Goal: Task Accomplishment & Management: Manage account settings

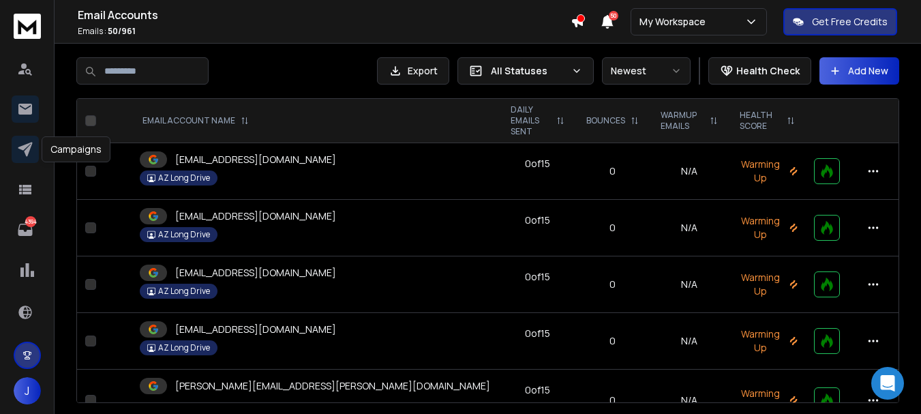
click at [27, 145] on icon at bounding box center [25, 149] width 14 height 14
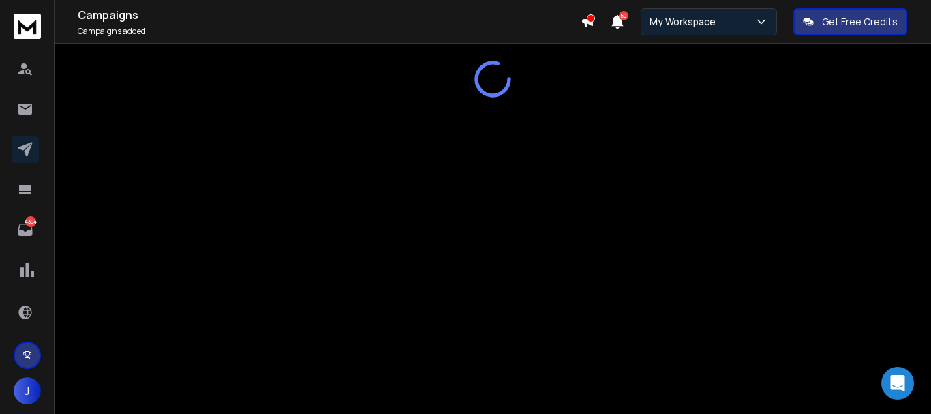
click at [704, 20] on p "My Workspace" at bounding box center [686, 22] width 72 height 14
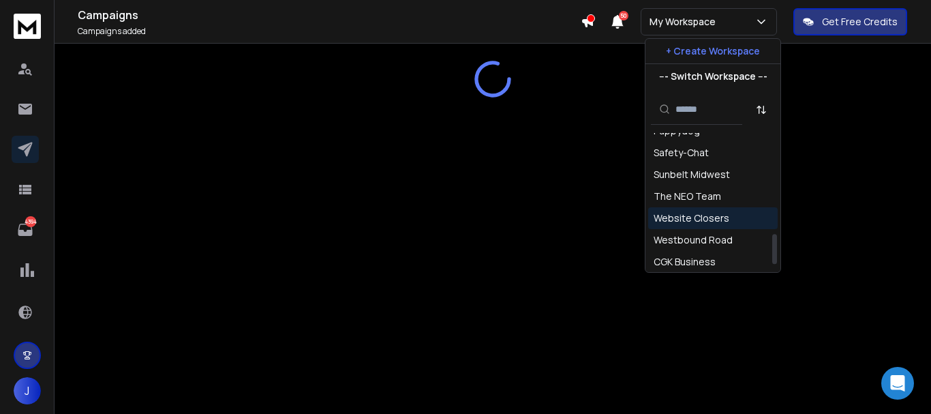
scroll to position [480, 0]
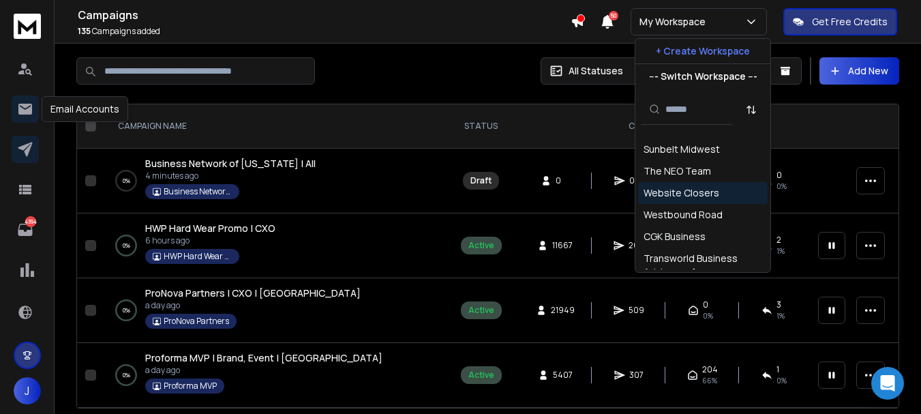
click at [31, 117] on link at bounding box center [25, 108] width 27 height 27
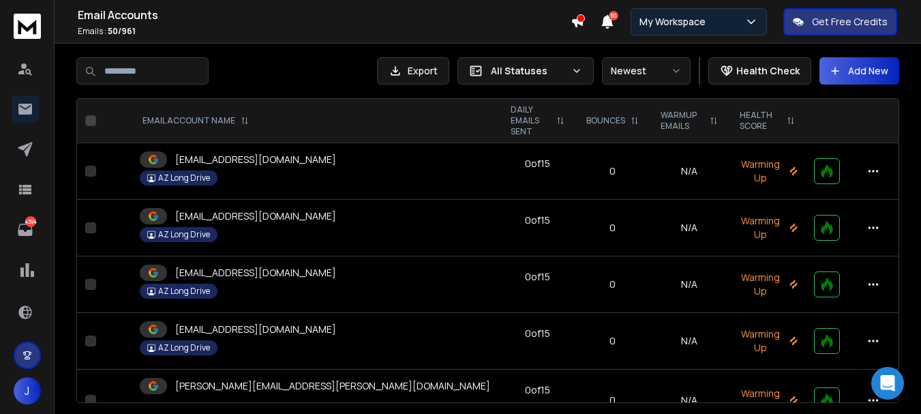
click at [711, 19] on p "My Workspace" at bounding box center [676, 22] width 72 height 14
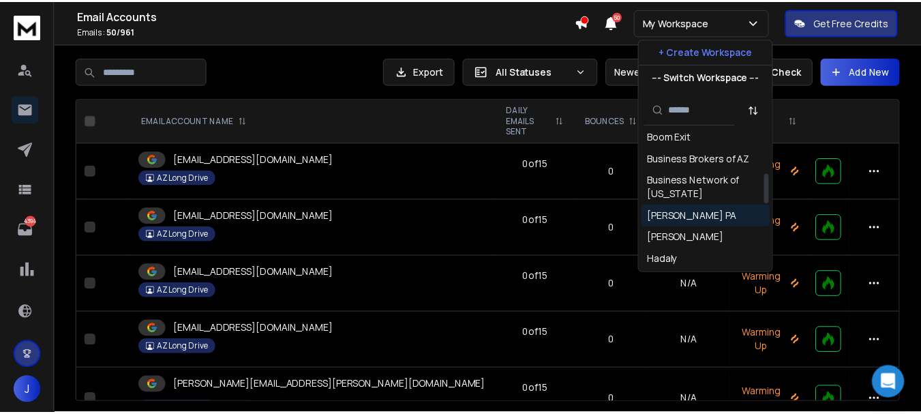
scroll to position [91, 0]
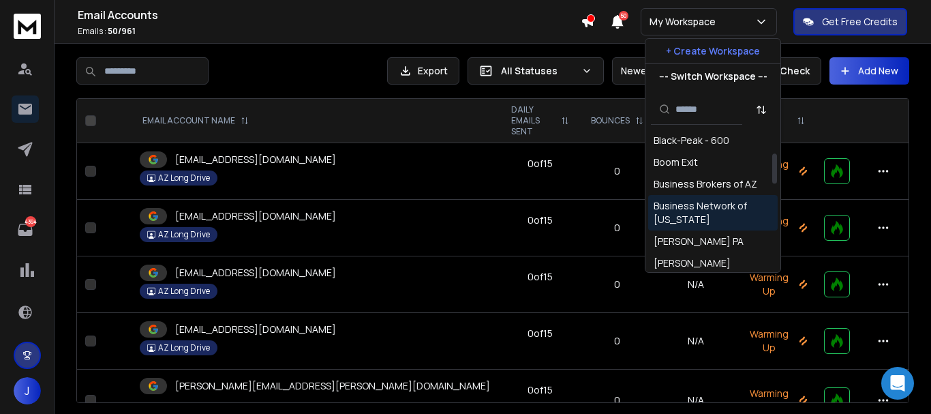
click at [711, 196] on div "Business Network of [US_STATE]" at bounding box center [713, 212] width 130 height 35
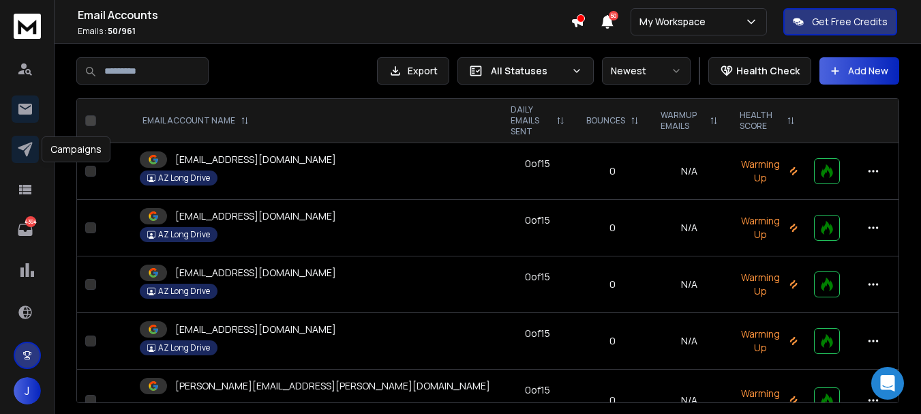
click at [16, 146] on link at bounding box center [25, 149] width 27 height 27
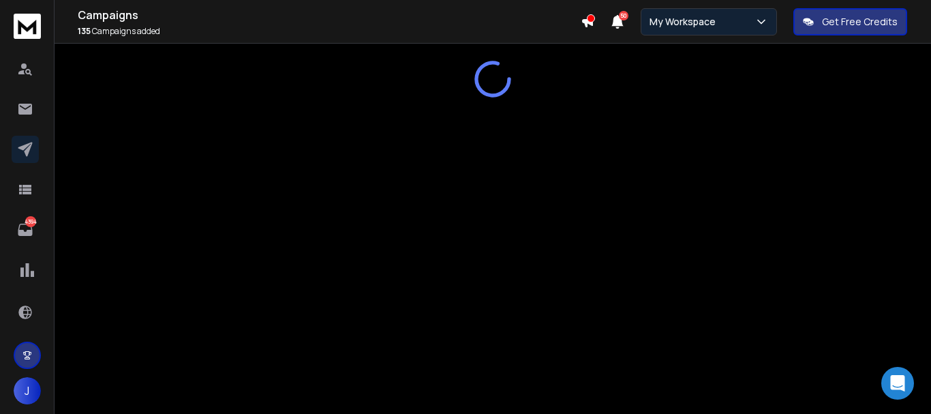
click at [747, 25] on div "My Workspace" at bounding box center [709, 22] width 119 height 14
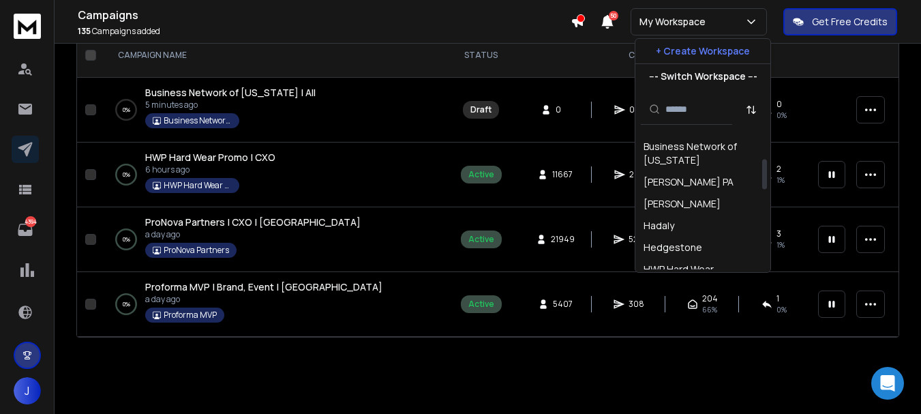
scroll to position [117, 0]
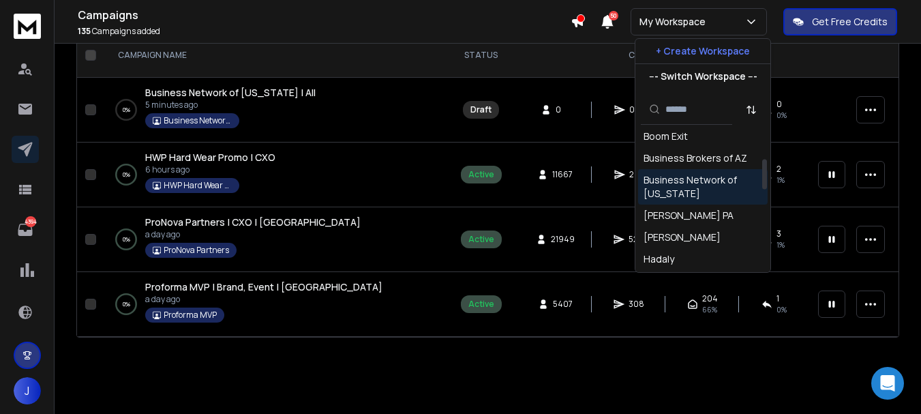
click at [689, 185] on div "Business Network of [US_STATE]" at bounding box center [703, 186] width 119 height 27
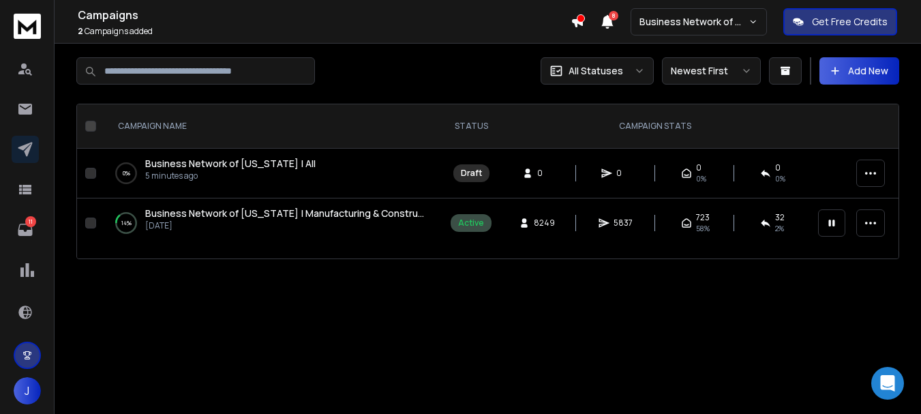
click at [269, 218] on span "Business Network of [US_STATE] | Manufacturing & Construction" at bounding box center [293, 213] width 296 height 13
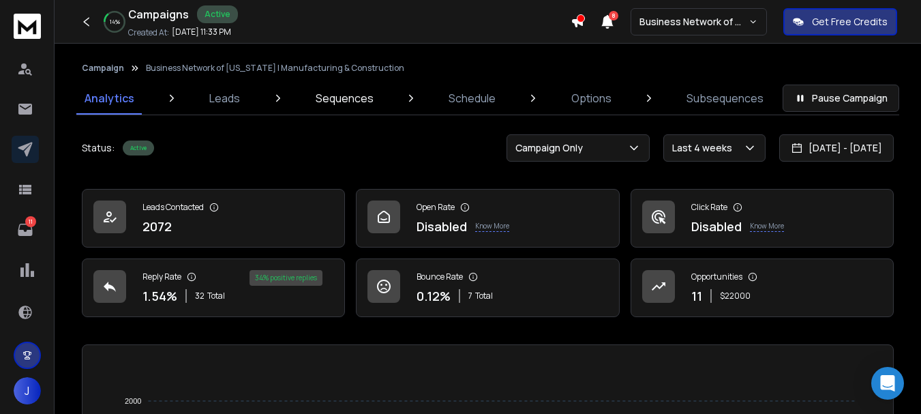
click at [324, 99] on p "Sequences" at bounding box center [345, 98] width 58 height 16
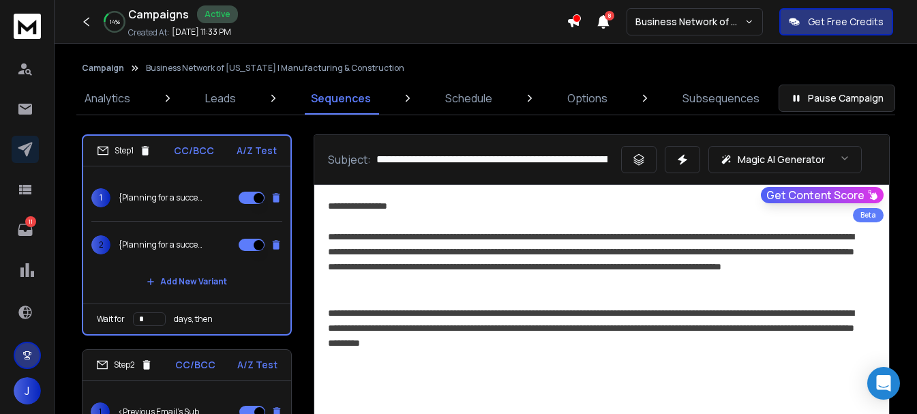
click at [160, 200] on p "{Planning for a successful exit?|Planning to sell your business?|Successful Exi…" at bounding box center [162, 197] width 87 height 11
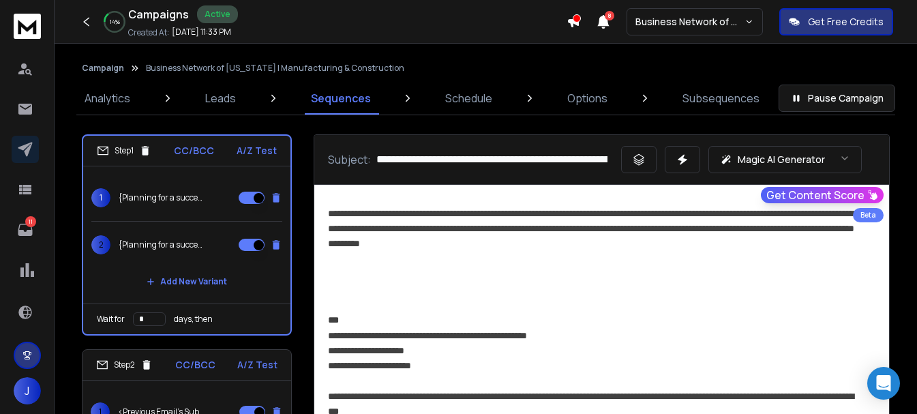
scroll to position [78, 0]
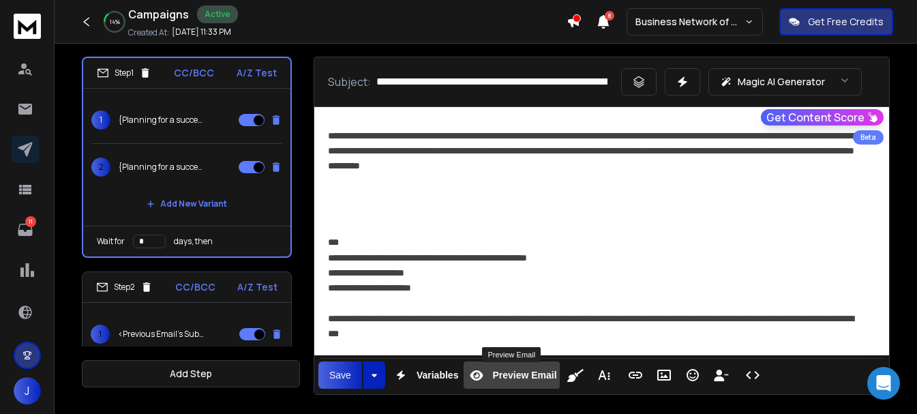
click at [490, 379] on span "Preview Email" at bounding box center [525, 376] width 70 height 12
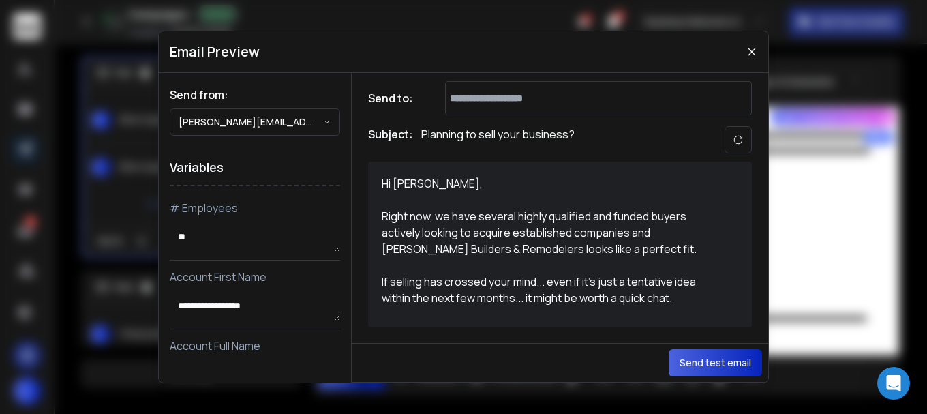
click at [537, 106] on input at bounding box center [598, 98] width 297 height 25
click at [543, 96] on input at bounding box center [598, 98] width 297 height 25
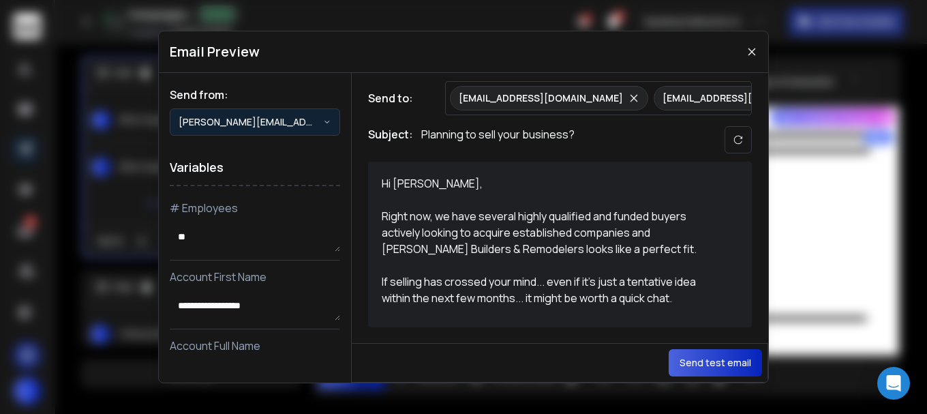
click at [281, 119] on p "john@clickbusinessnetworkohio.site" at bounding box center [251, 122] width 145 height 14
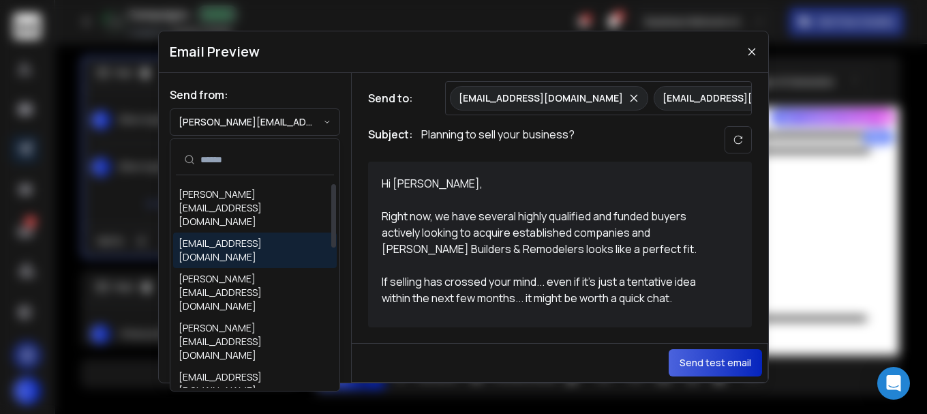
click at [242, 237] on div "jnaayers@clickbusinessnetworkohio.site" at bounding box center [255, 250] width 153 height 27
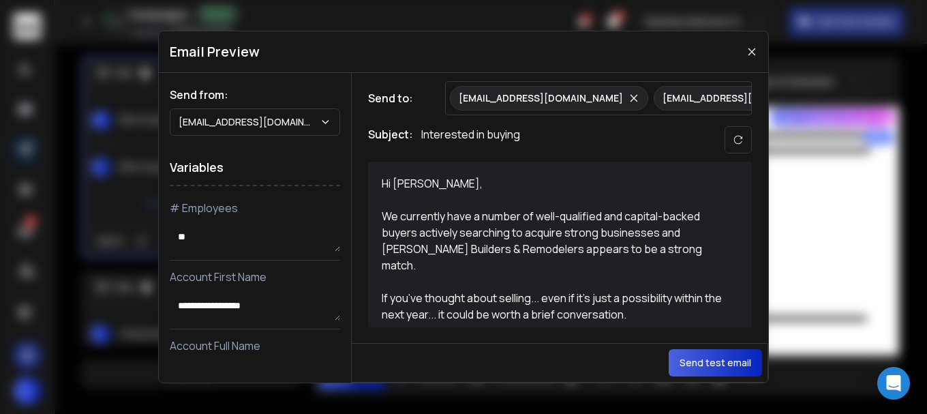
click at [706, 363] on button "Send test email" at bounding box center [715, 362] width 93 height 27
click at [749, 50] on icon at bounding box center [752, 51] width 11 height 11
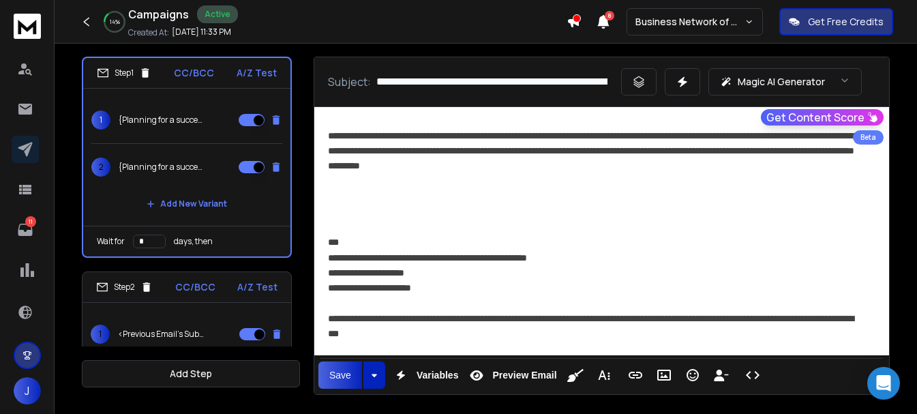
click at [152, 168] on p "{Planning for a successful exit?|Planning to sell your business?|Successful Exi…" at bounding box center [162, 167] width 87 height 11
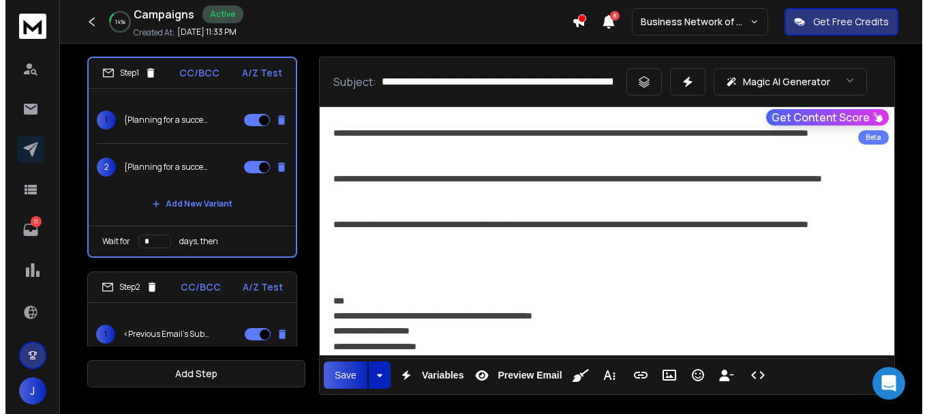
scroll to position [130, 0]
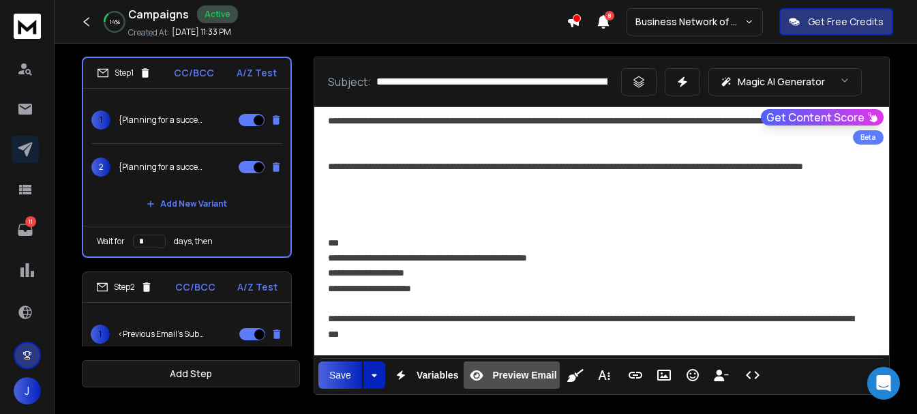
click at [543, 378] on span "Preview Email" at bounding box center [525, 376] width 70 height 12
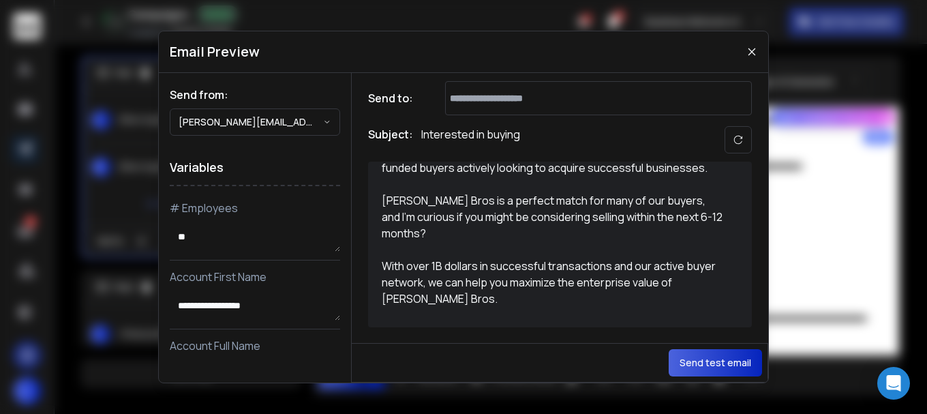
scroll to position [182, 0]
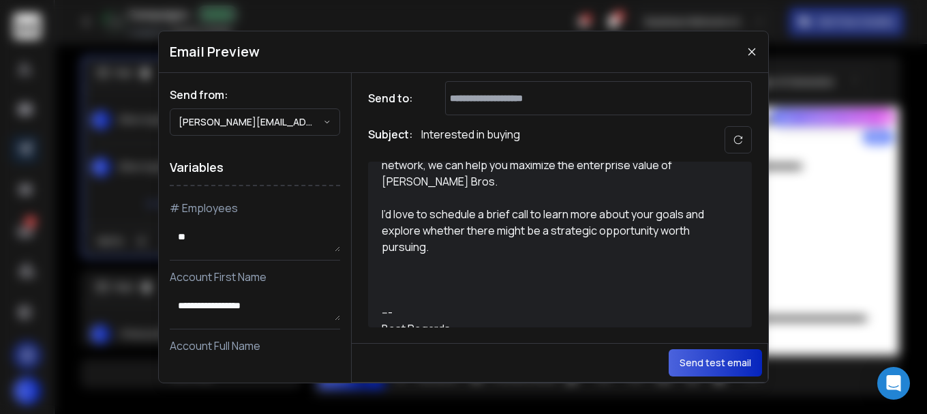
click at [514, 104] on input at bounding box center [598, 98] width 297 height 25
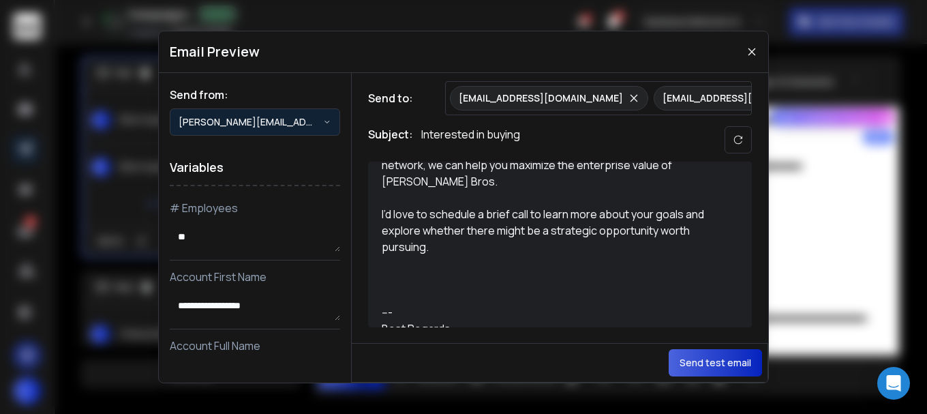
click at [281, 113] on button "john@clickbusinessnetworkohio.site" at bounding box center [255, 121] width 170 height 27
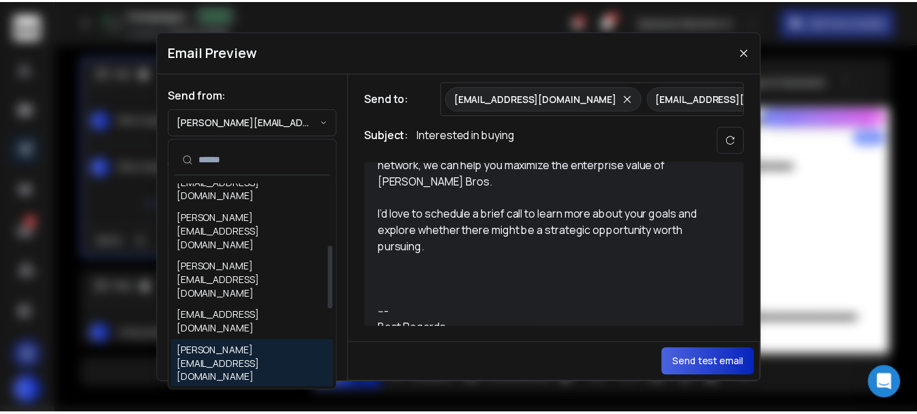
scroll to position [363, 0]
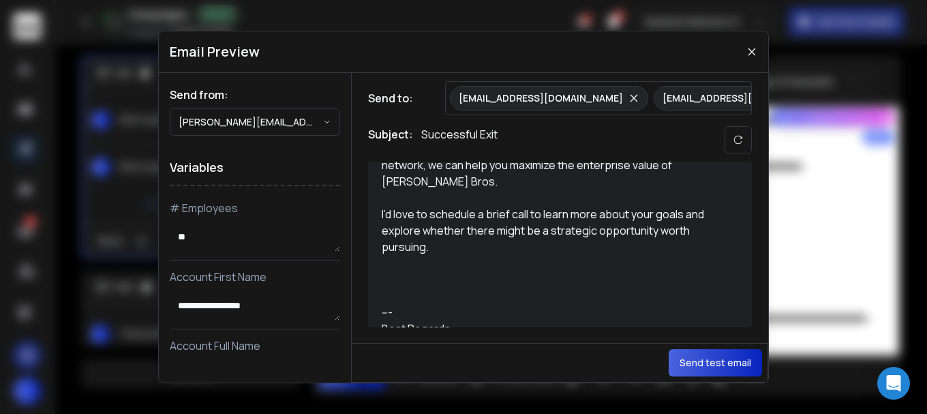
click at [728, 374] on button "Send test email" at bounding box center [715, 362] width 93 height 27
click at [757, 48] on icon at bounding box center [752, 51] width 11 height 11
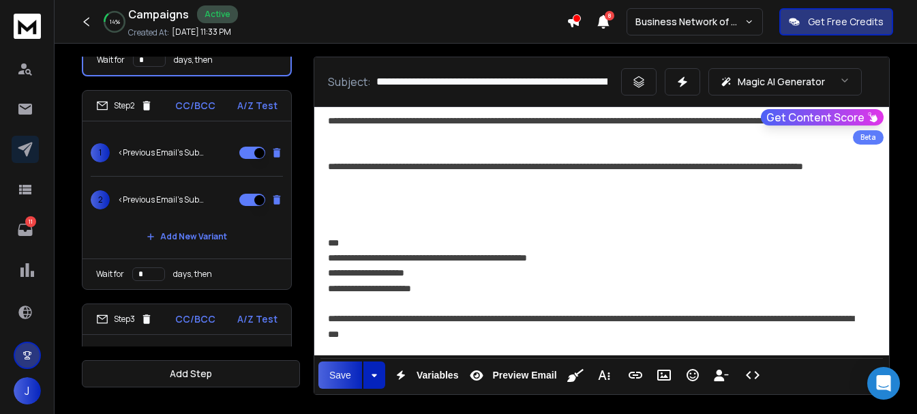
scroll to position [182, 0]
click at [163, 142] on div "1 <Previous Email's Subject>" at bounding box center [187, 152] width 192 height 47
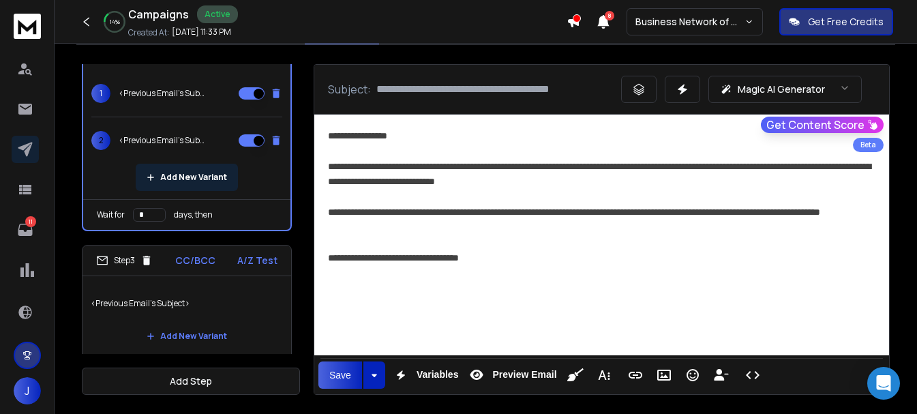
scroll to position [273, 0]
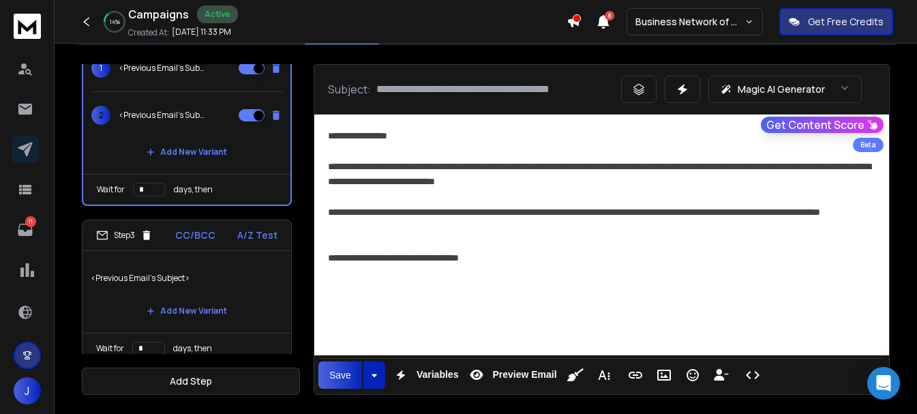
click at [246, 288] on p "<Previous Email's Subject>" at bounding box center [187, 278] width 192 height 38
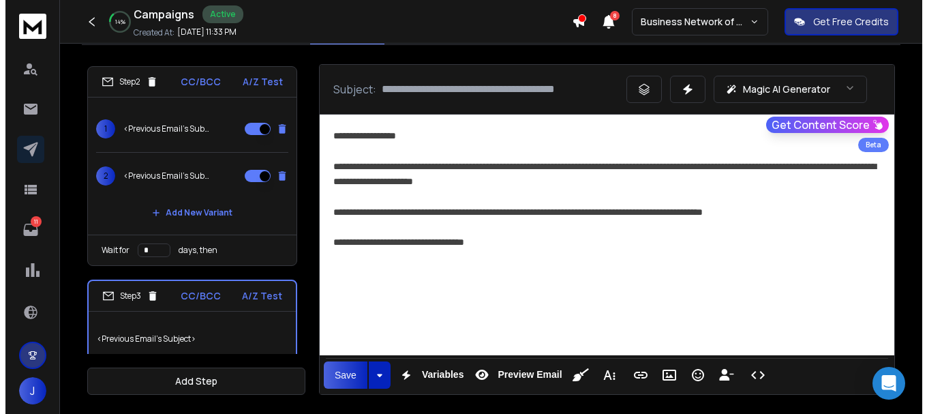
scroll to position [182, 0]
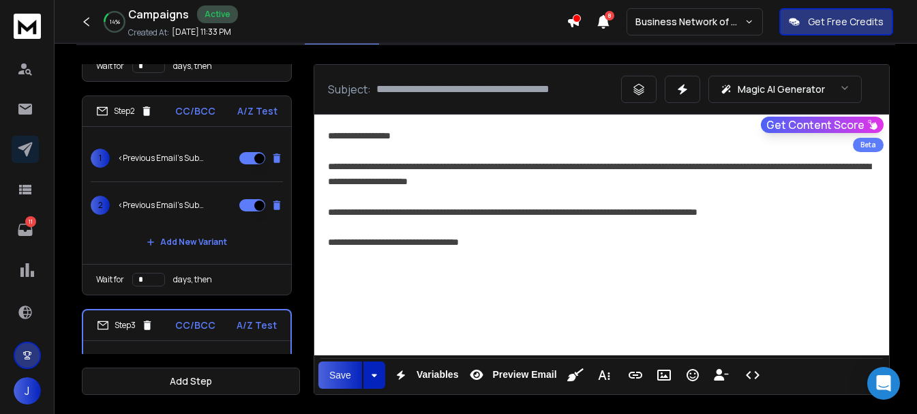
click at [196, 164] on div "1 <Previous Email's Subject>" at bounding box center [148, 158] width 115 height 19
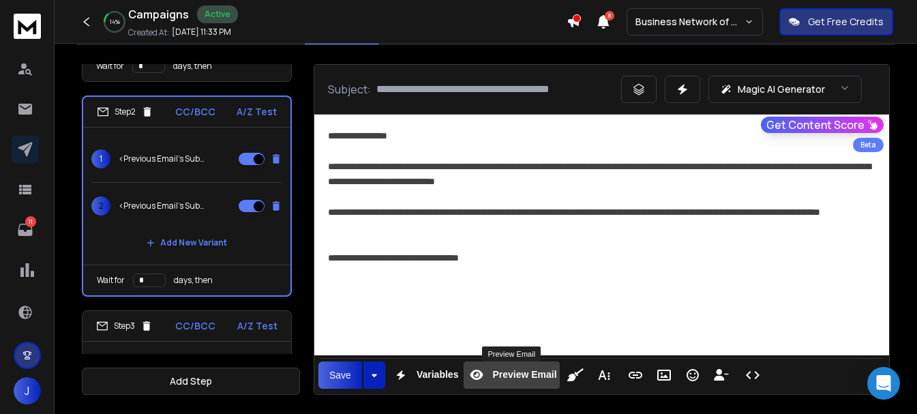
click at [515, 382] on div "Preview Email" at bounding box center [511, 374] width 95 height 23
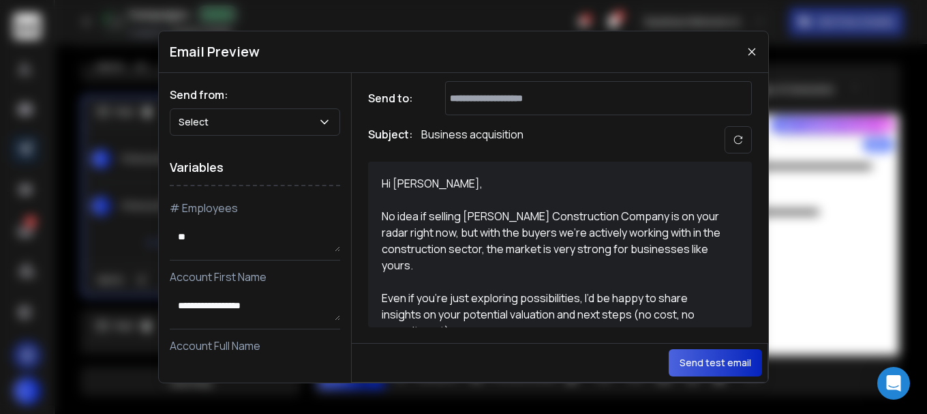
click at [511, 100] on input at bounding box center [598, 98] width 297 height 25
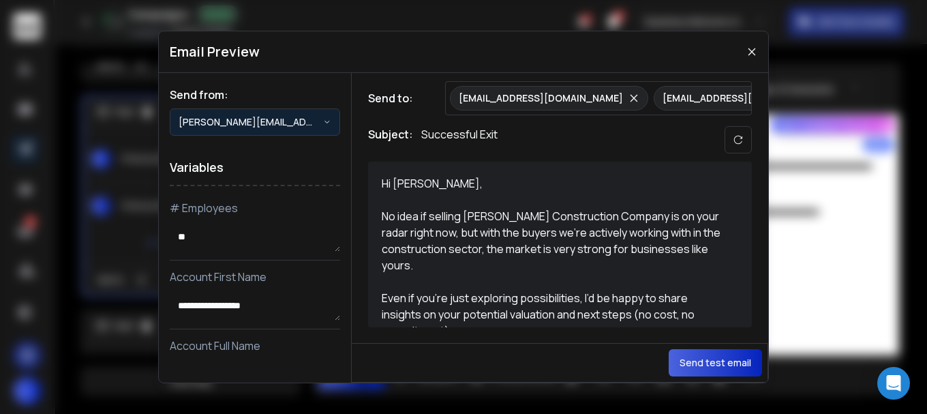
click at [293, 121] on p "john@clickbusinessnetworkohio.site" at bounding box center [251, 122] width 145 height 14
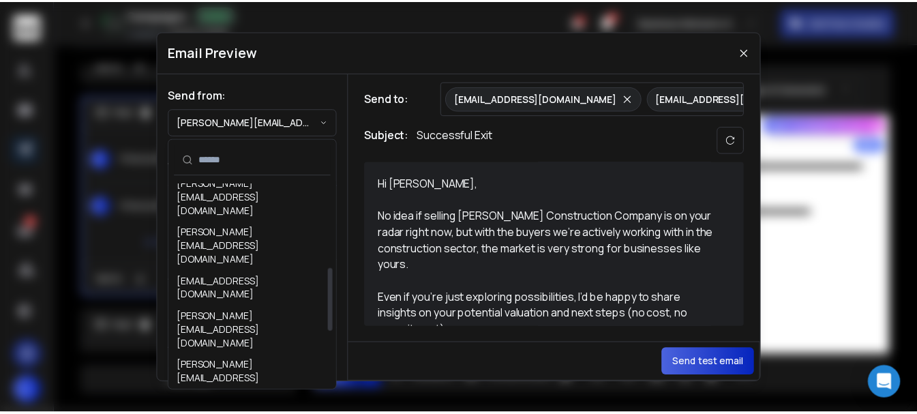
scroll to position [273, 0]
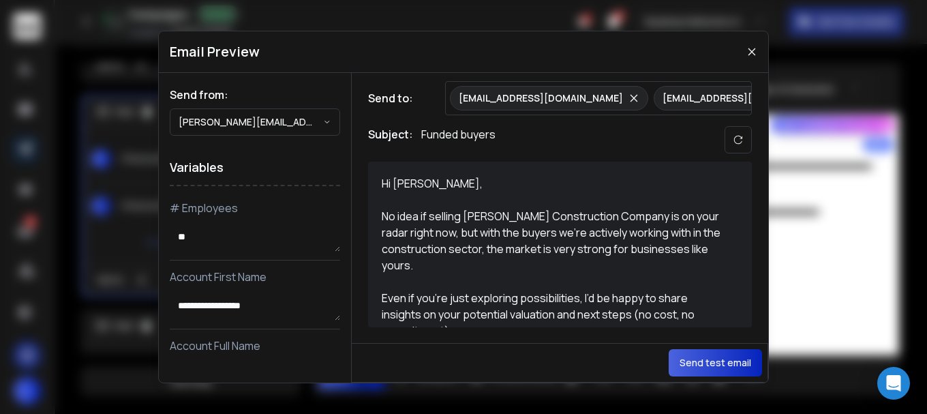
click at [719, 364] on button "Send test email" at bounding box center [715, 362] width 93 height 27
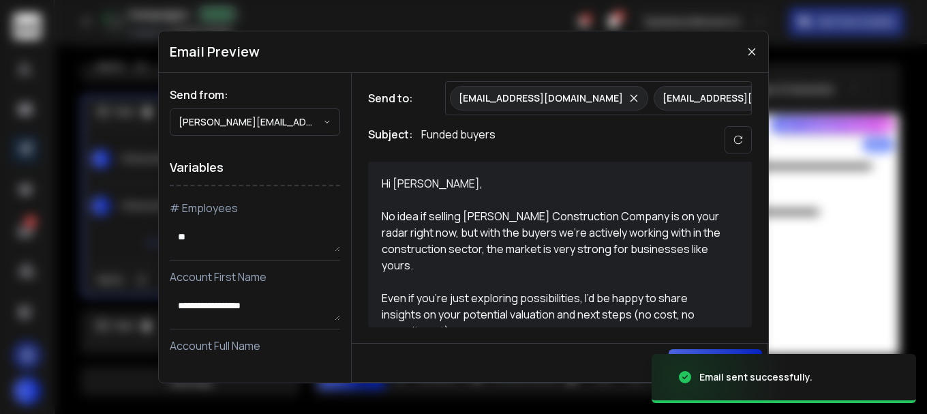
click at [745, 47] on div "Email Preview" at bounding box center [464, 51] width 610 height 41
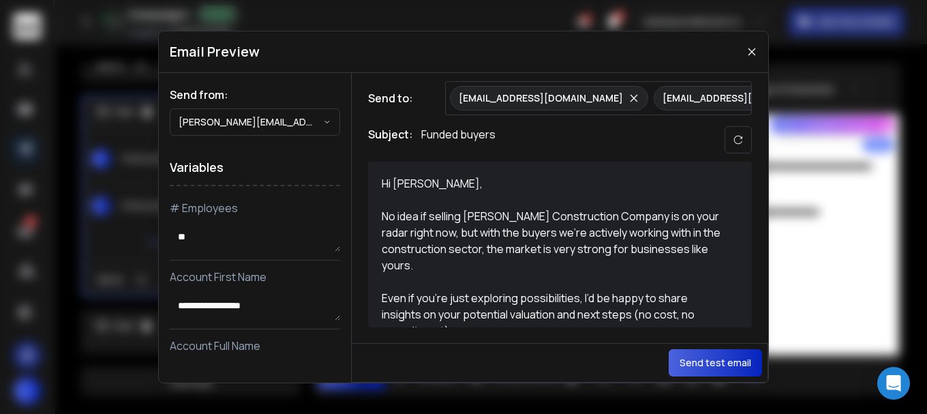
drag, startPoint x: 750, startPoint y: 46, endPoint x: 526, endPoint y: 102, distance: 231.2
click at [749, 48] on icon at bounding box center [752, 51] width 11 height 11
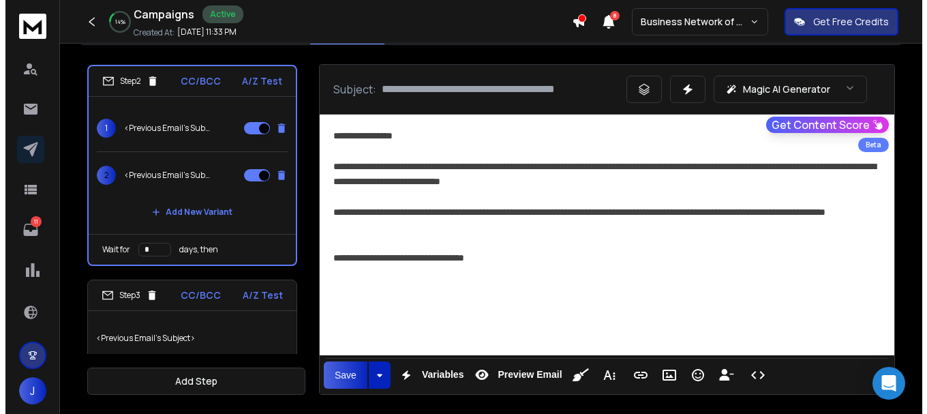
scroll to position [182, 0]
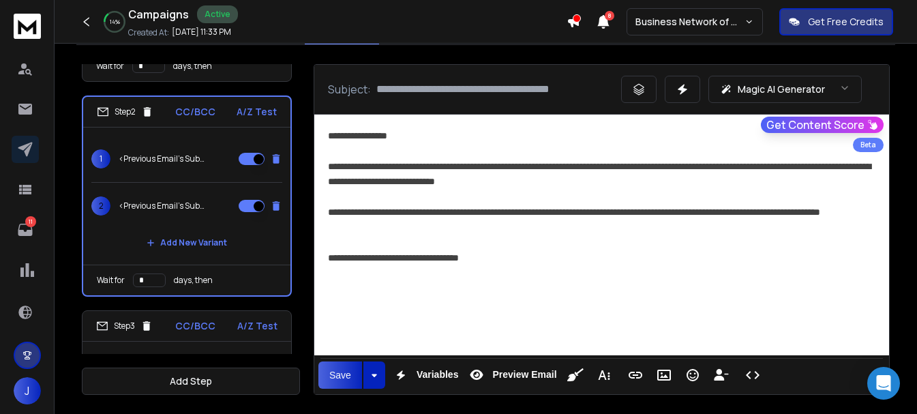
click at [183, 199] on div "2 <Previous Email's Subject>" at bounding box center [148, 205] width 115 height 19
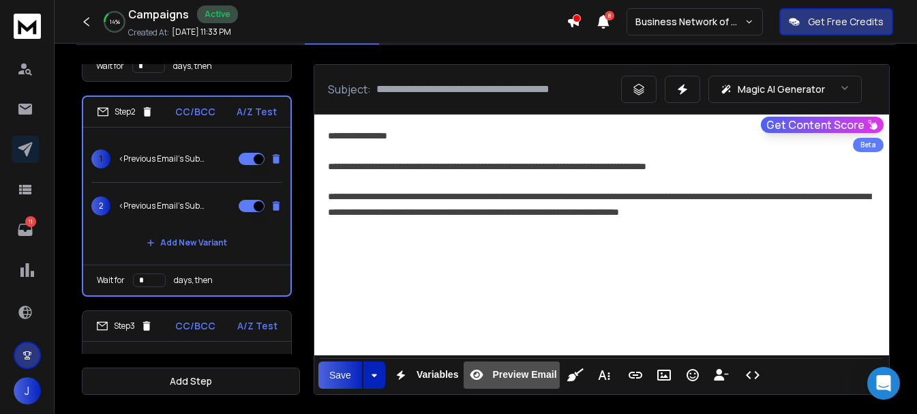
click at [522, 369] on span "Preview Email" at bounding box center [525, 375] width 70 height 12
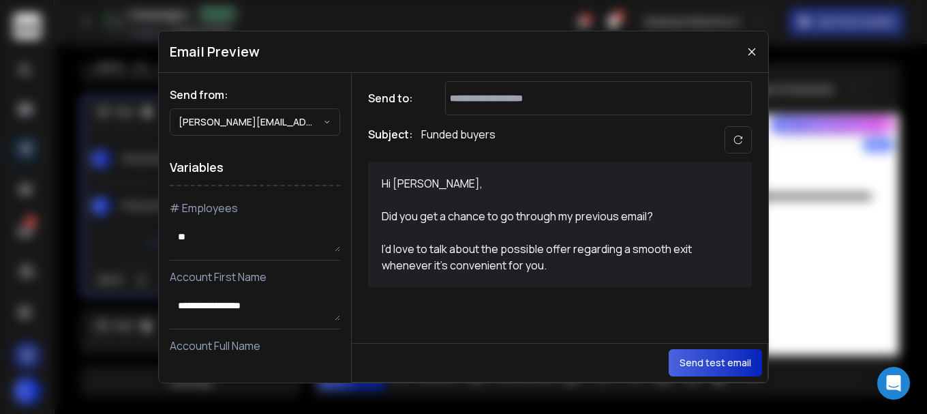
click at [550, 100] on input at bounding box center [598, 98] width 297 height 25
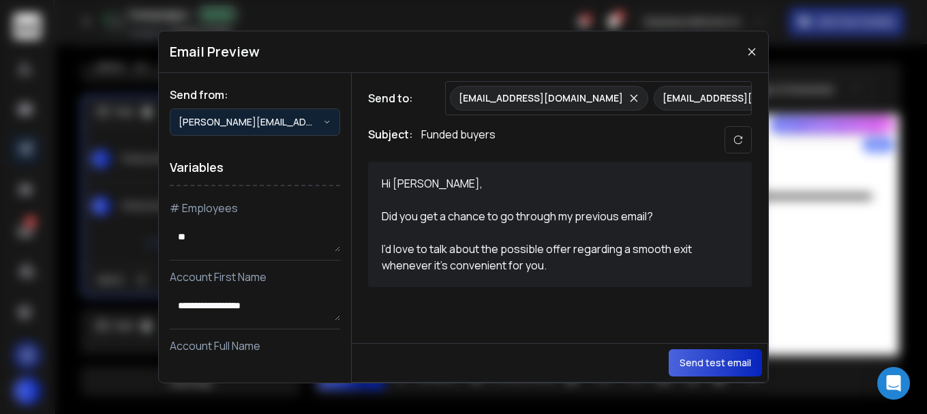
click at [312, 124] on p "john@clickbusinessnetworkohio.site" at bounding box center [251, 122] width 145 height 14
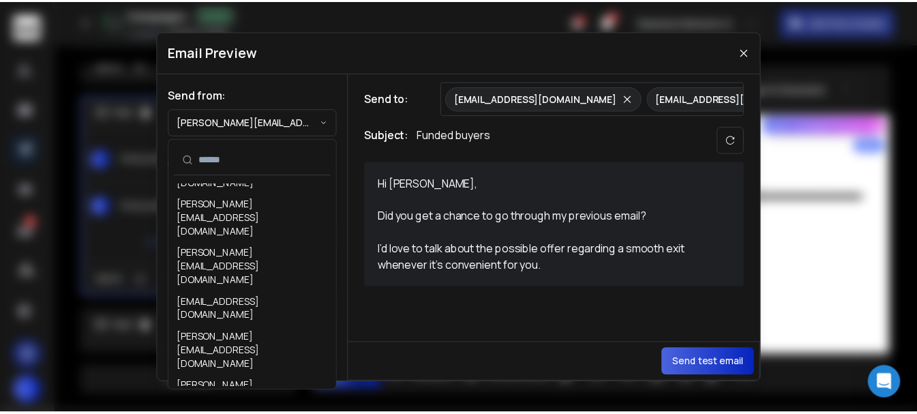
scroll to position [450, 0]
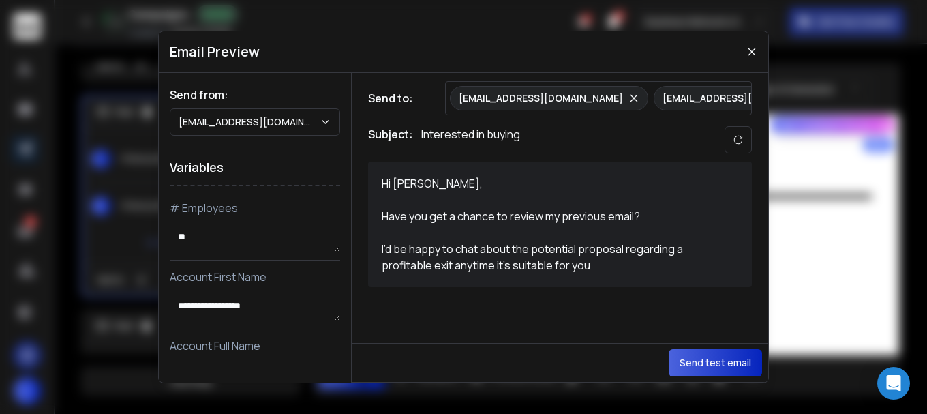
click at [712, 365] on button "Send test email" at bounding box center [715, 362] width 93 height 27
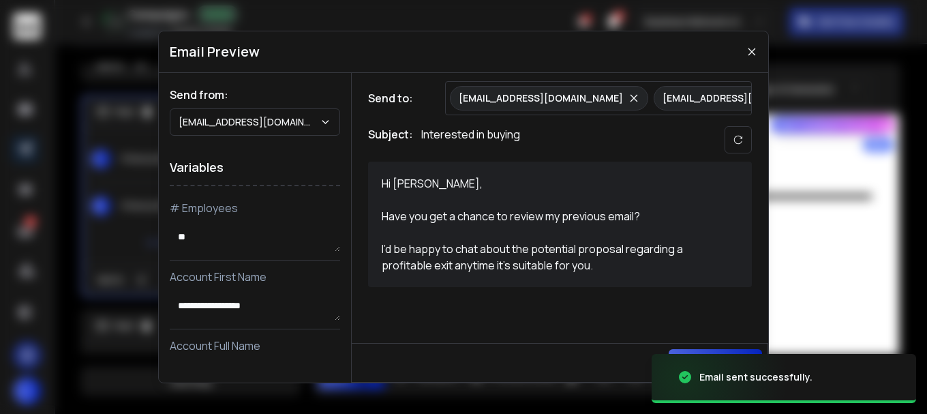
click at [749, 51] on icon at bounding box center [752, 51] width 11 height 11
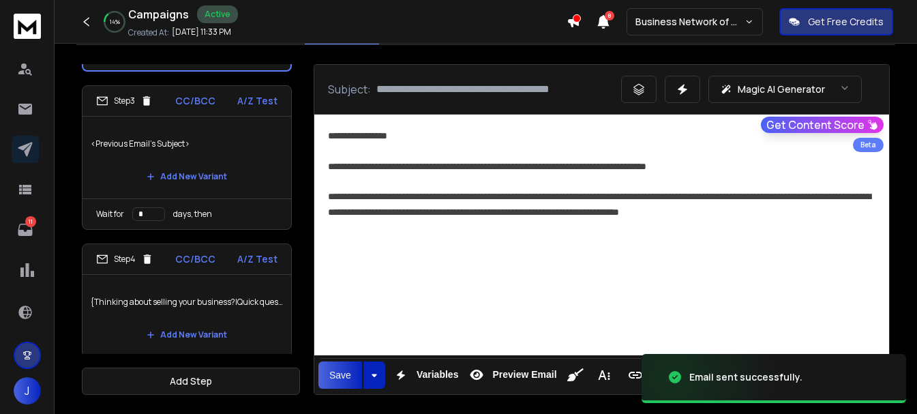
scroll to position [410, 0]
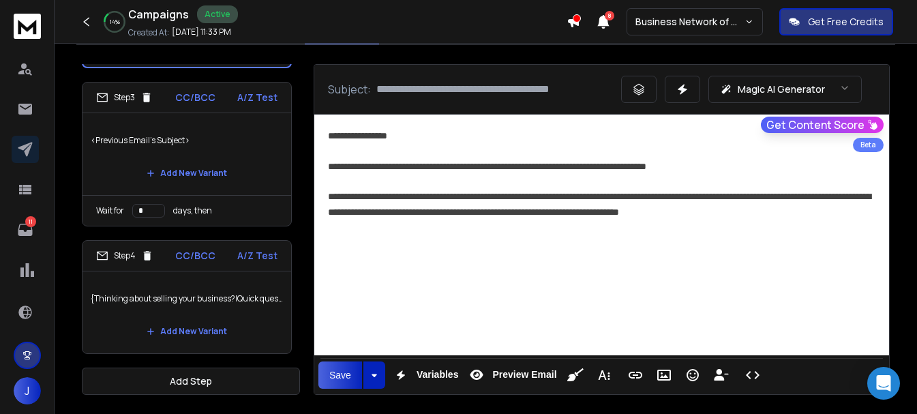
click at [231, 128] on p "<Previous Email's Subject>" at bounding box center [187, 140] width 192 height 38
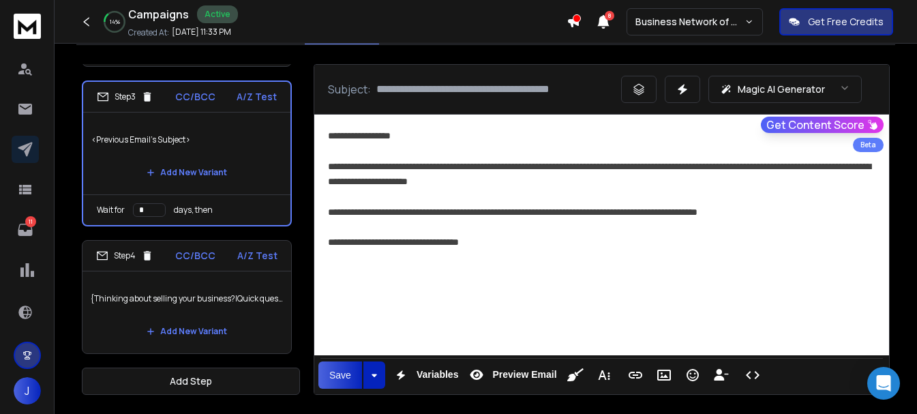
click at [239, 303] on p "{Thinking about selling your business?|Quick question about your exit plan|Stra…" at bounding box center [187, 299] width 192 height 38
type input "**********"
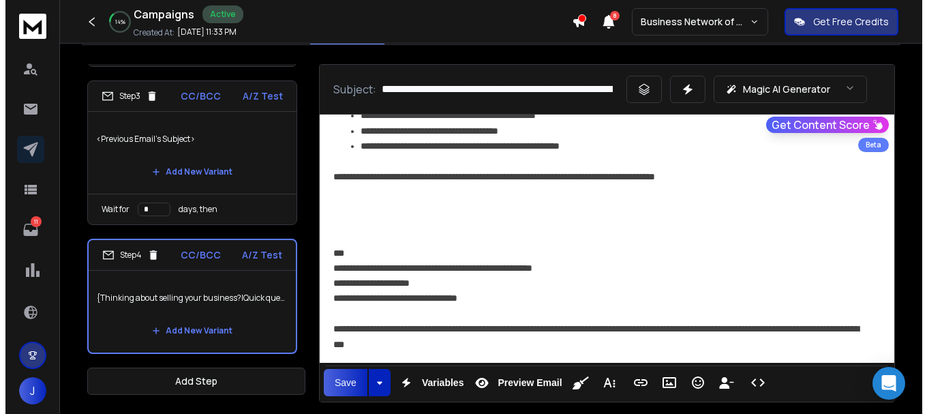
scroll to position [130, 0]
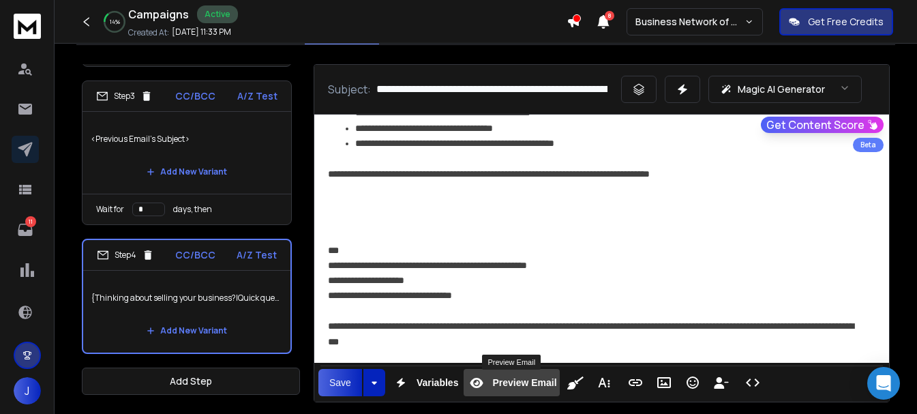
click at [513, 389] on div "Preview Email" at bounding box center [511, 383] width 95 height 23
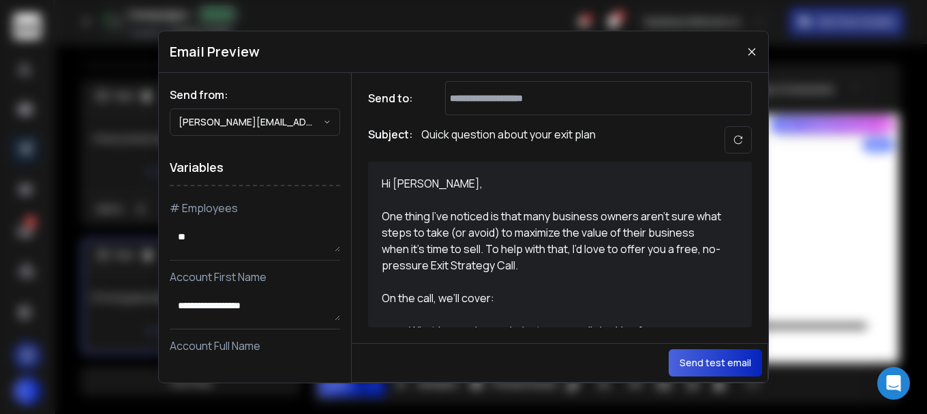
click at [503, 108] on input at bounding box center [598, 98] width 297 height 25
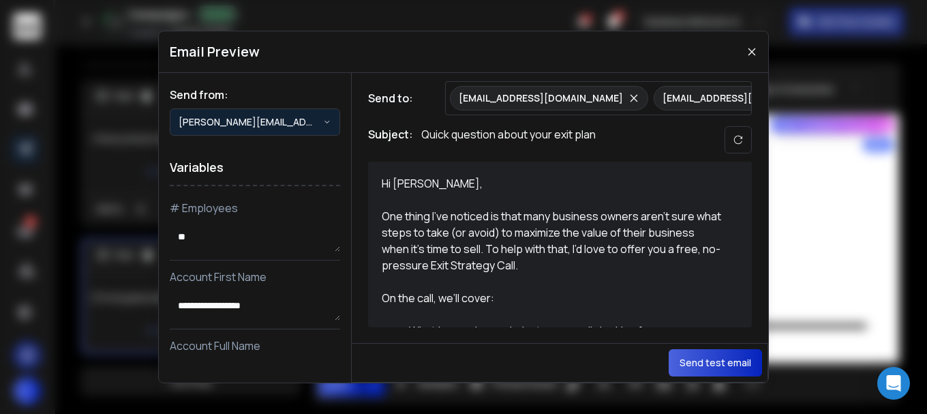
click at [256, 119] on p "john@clickbusinessnetworkohio.site" at bounding box center [251, 122] width 145 height 14
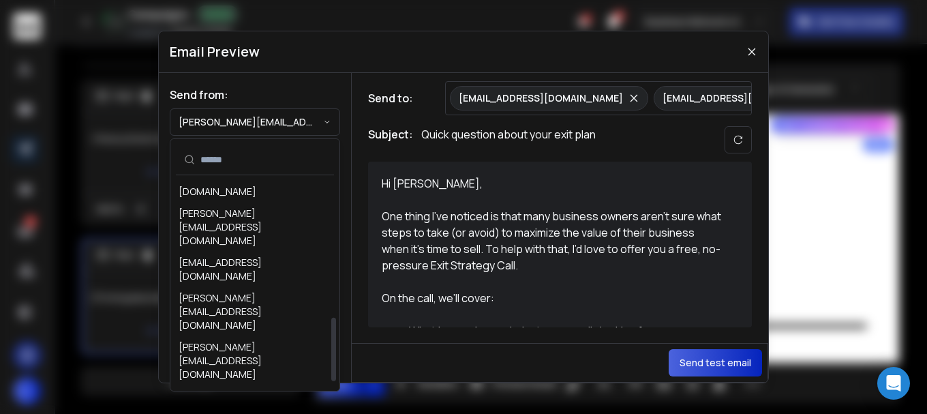
scroll to position [450, 0]
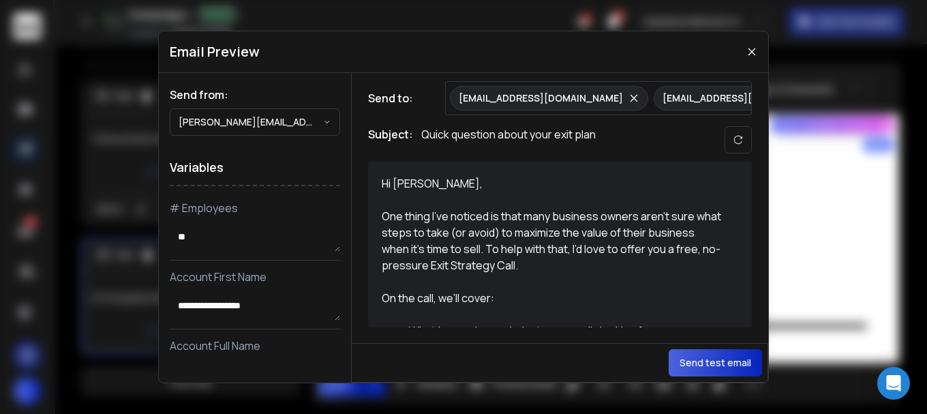
click at [739, 371] on button "Send test email" at bounding box center [715, 362] width 93 height 27
click at [757, 48] on icon at bounding box center [752, 51] width 11 height 11
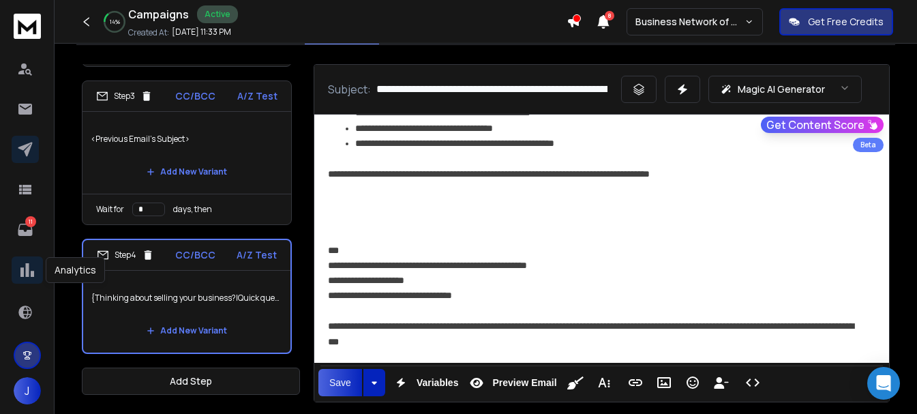
click at [22, 267] on icon at bounding box center [27, 270] width 20 height 20
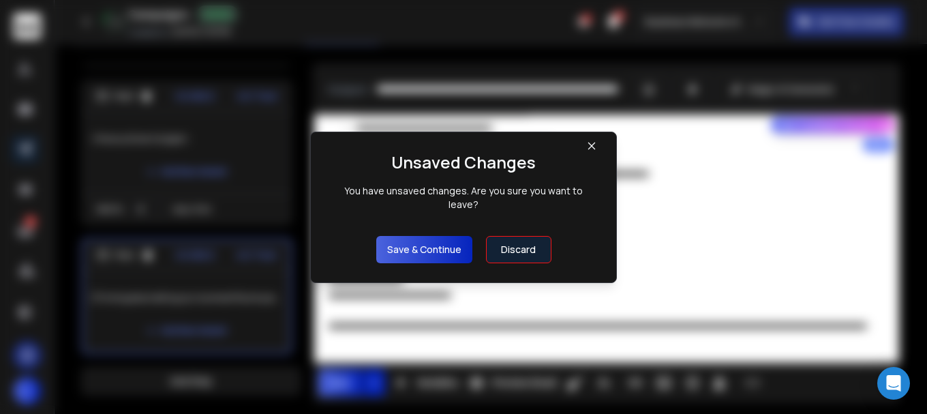
click at [436, 236] on button "Save & Continue" at bounding box center [424, 249] width 96 height 27
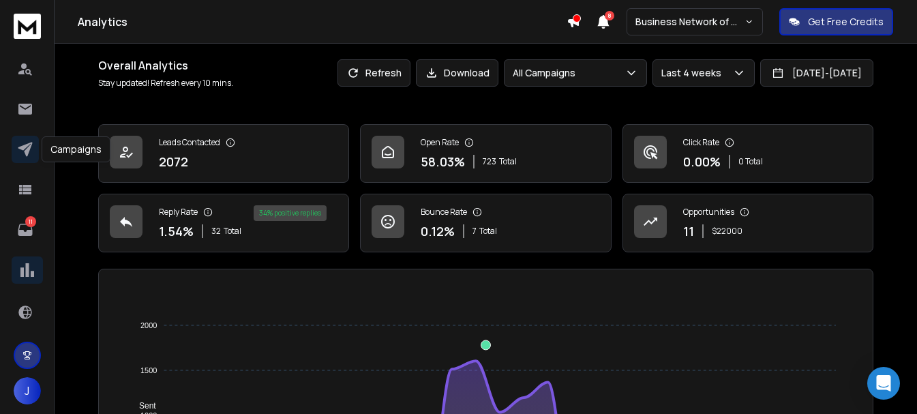
click at [26, 153] on icon at bounding box center [25, 149] width 14 height 14
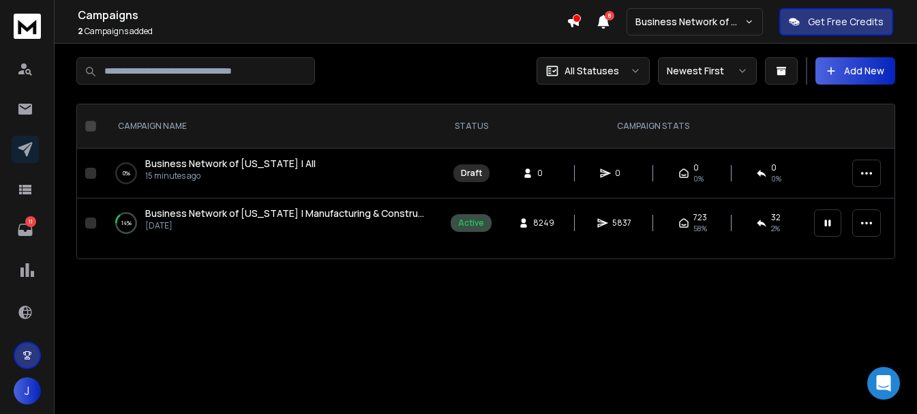
click at [308, 215] on span "Business Network of [US_STATE] | Manufacturing & Construction" at bounding box center [293, 213] width 296 height 13
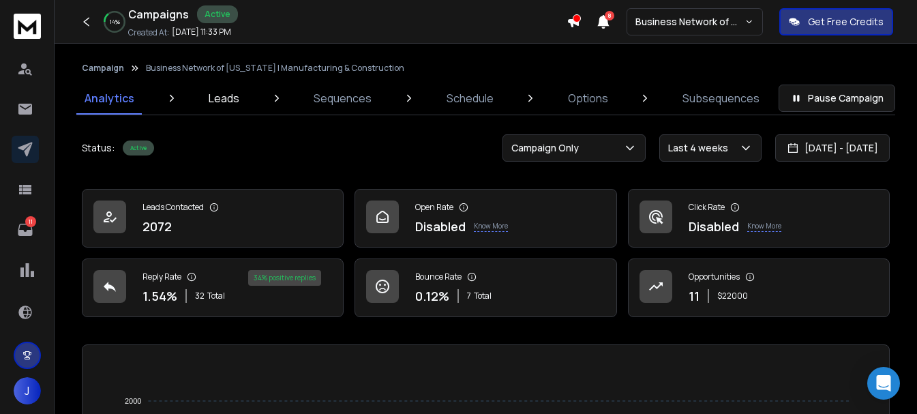
click at [226, 88] on link "Leads" at bounding box center [223, 98] width 47 height 33
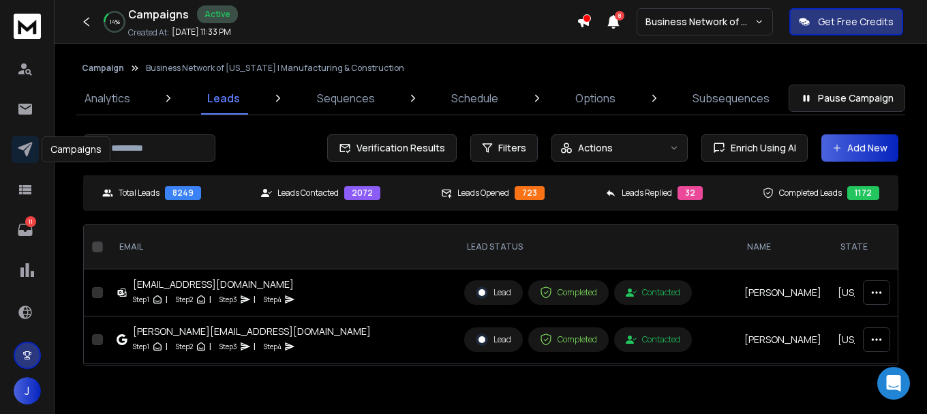
click at [22, 149] on icon at bounding box center [25, 149] width 14 height 14
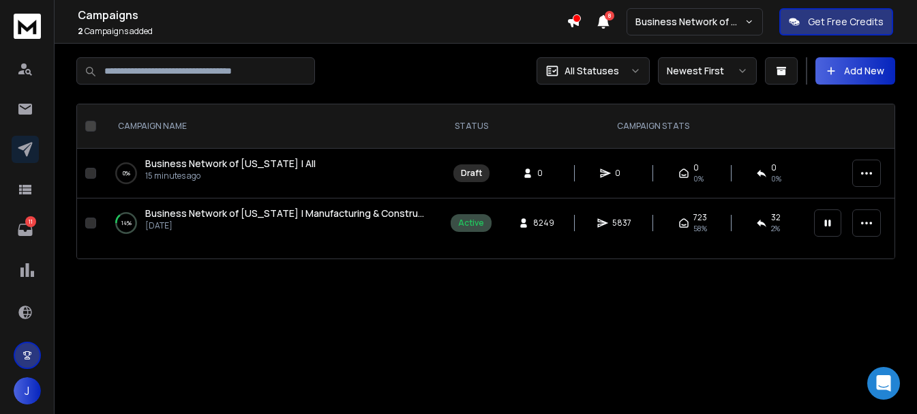
drag, startPoint x: 466, startPoint y: 333, endPoint x: 452, endPoint y: 284, distance: 50.3
click at [466, 333] on div "Campaigns 2 Campaigns Added All Statuses Newest First Add New CAMPAIGN NAME STA…" at bounding box center [485, 264] width 819 height 414
click at [675, 27] on p "Business Network of [US_STATE]" at bounding box center [689, 22] width 109 height 14
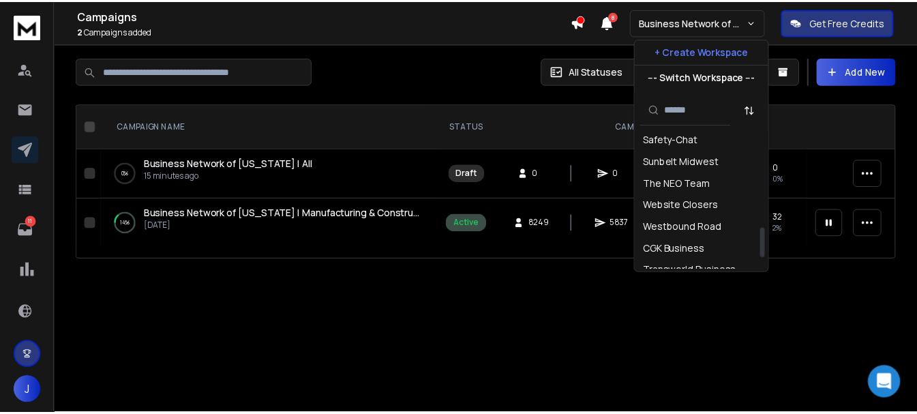
scroll to position [480, 0]
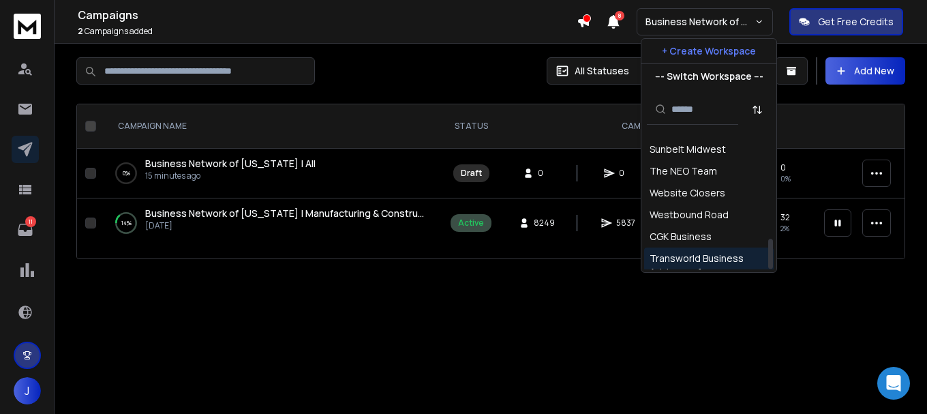
click at [693, 254] on div "Transworld Business Advisors of [GEOGRAPHIC_DATA]" at bounding box center [709, 272] width 119 height 41
